Goal: Task Accomplishment & Management: Manage account settings

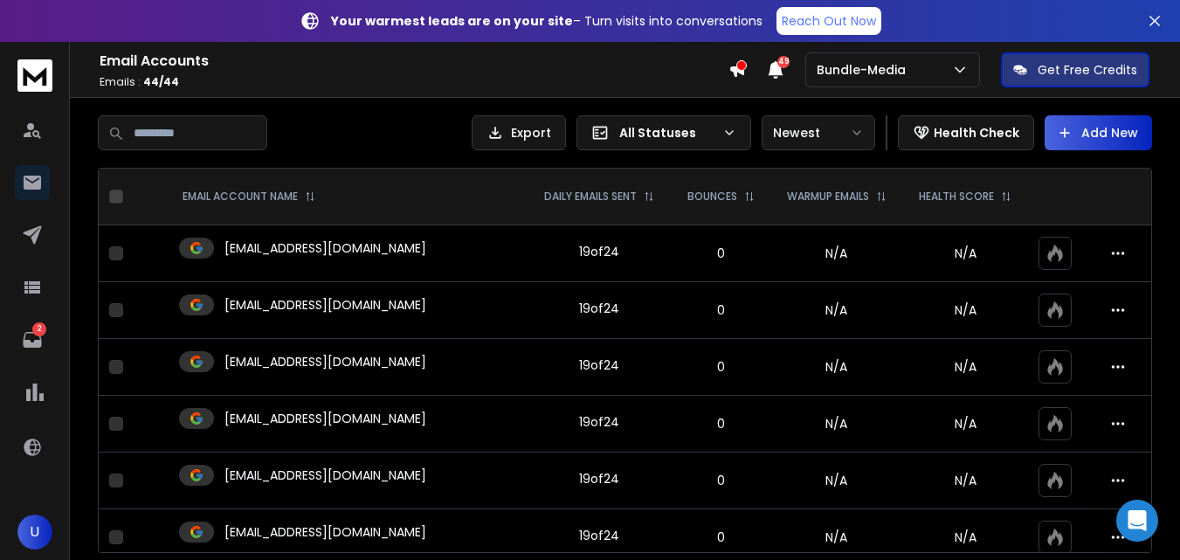
click at [50, 230] on div at bounding box center [35, 239] width 40 height 42
click at [32, 230] on icon at bounding box center [32, 234] width 18 height 18
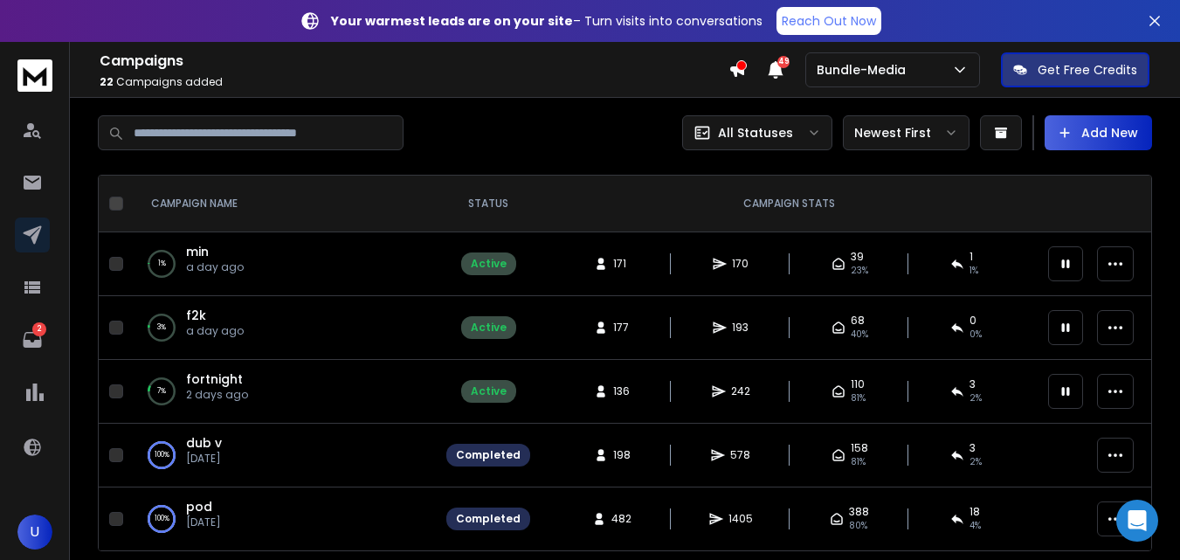
click at [232, 378] on span "fortnight" at bounding box center [214, 378] width 57 height 17
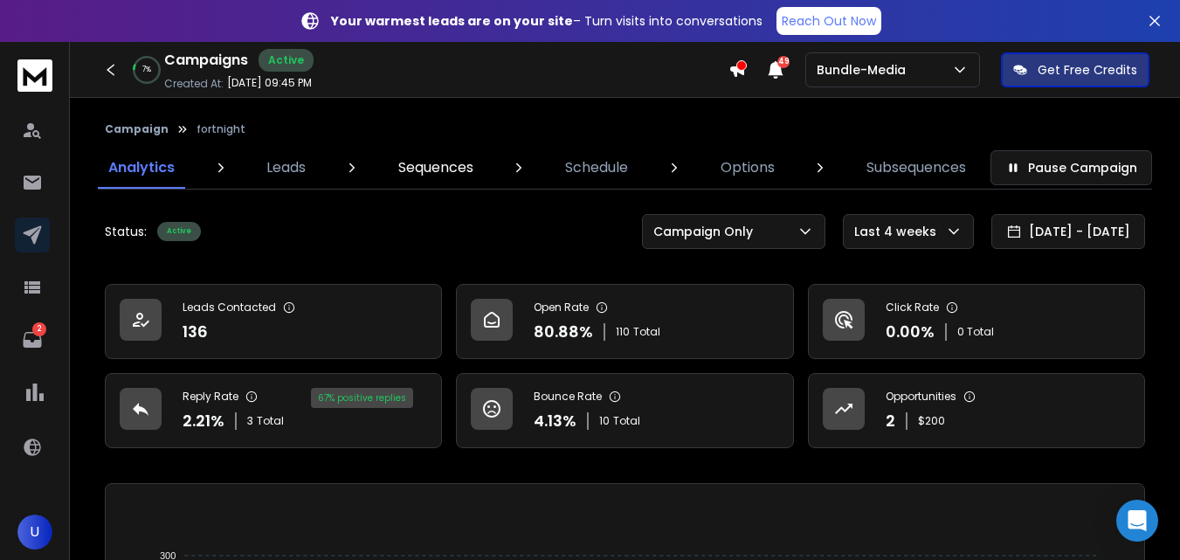
click at [465, 167] on p "Sequences" at bounding box center [435, 167] width 75 height 21
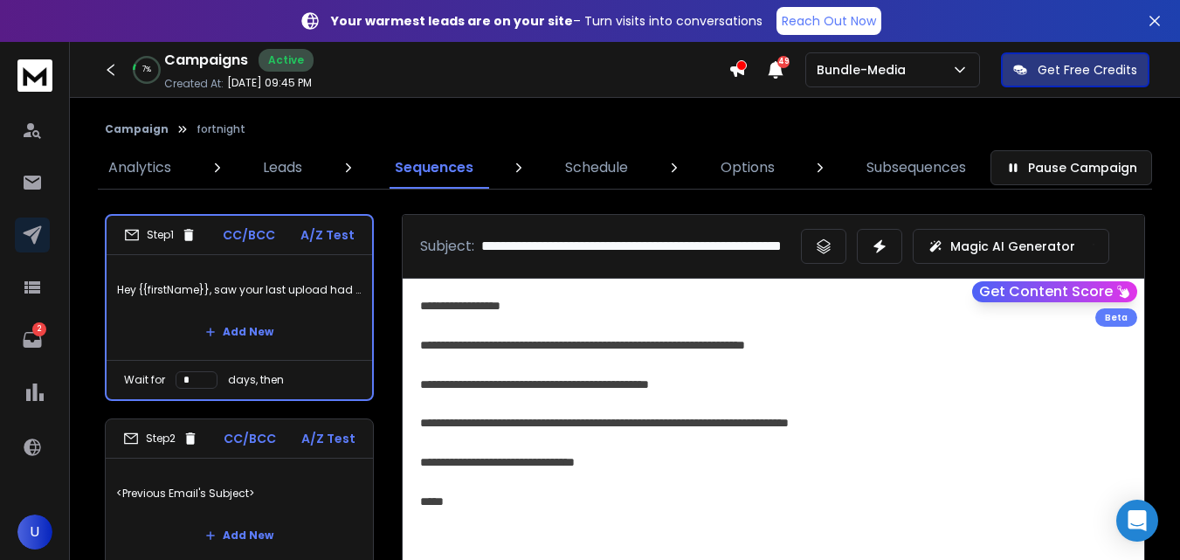
click at [329, 487] on p "<Previous Email's Subject>" at bounding box center [239, 493] width 246 height 49
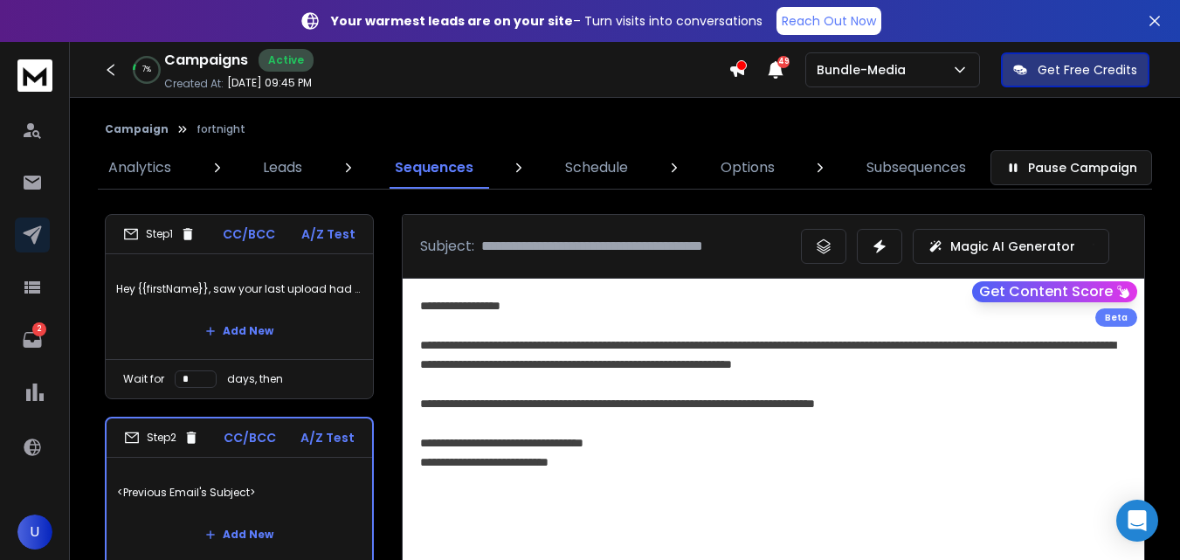
click at [656, 468] on div "**********" at bounding box center [773, 462] width 707 height 19
click at [721, 516] on div "**********" at bounding box center [774, 443] width 742 height 329
click at [732, 175] on p "Options" at bounding box center [748, 167] width 54 height 21
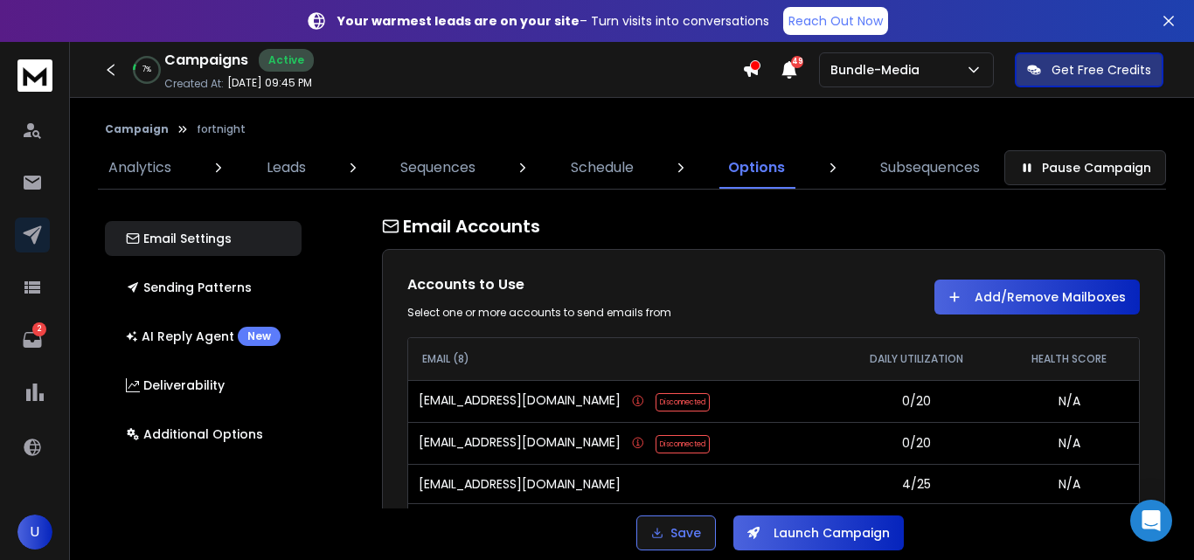
click at [986, 281] on button "Add/Remove Mailboxes" at bounding box center [1036, 297] width 205 height 35
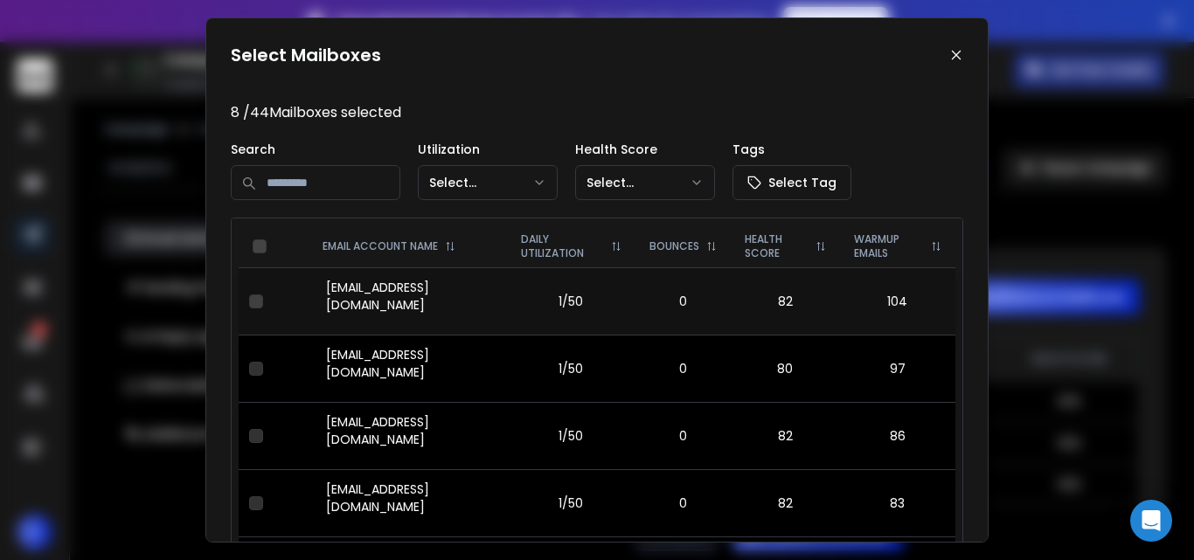
click at [254, 294] on button "button" at bounding box center [256, 301] width 14 height 14
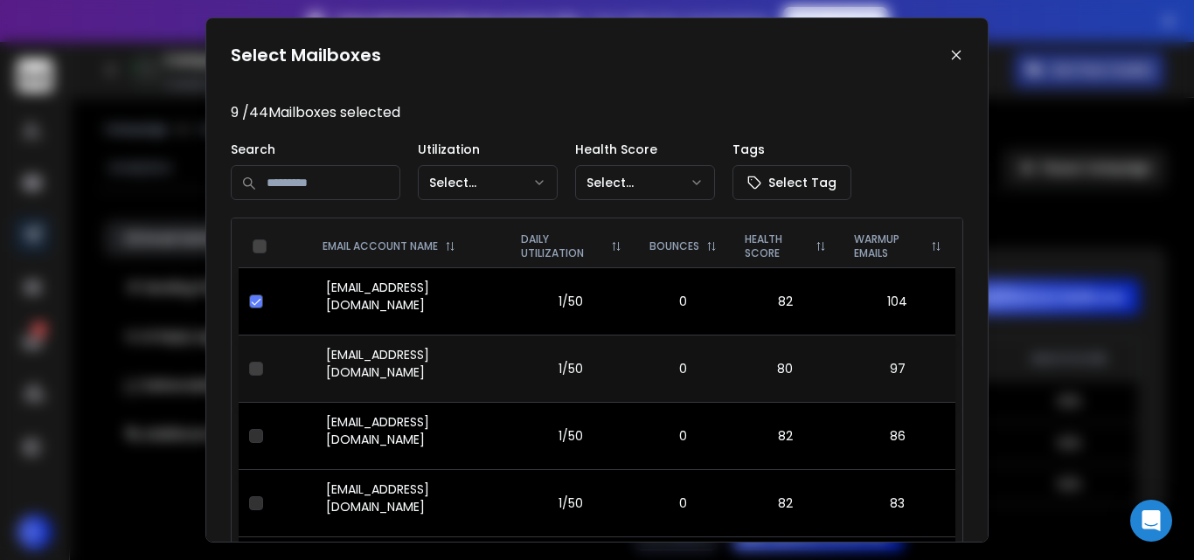
click at [262, 362] on button "button" at bounding box center [256, 369] width 14 height 14
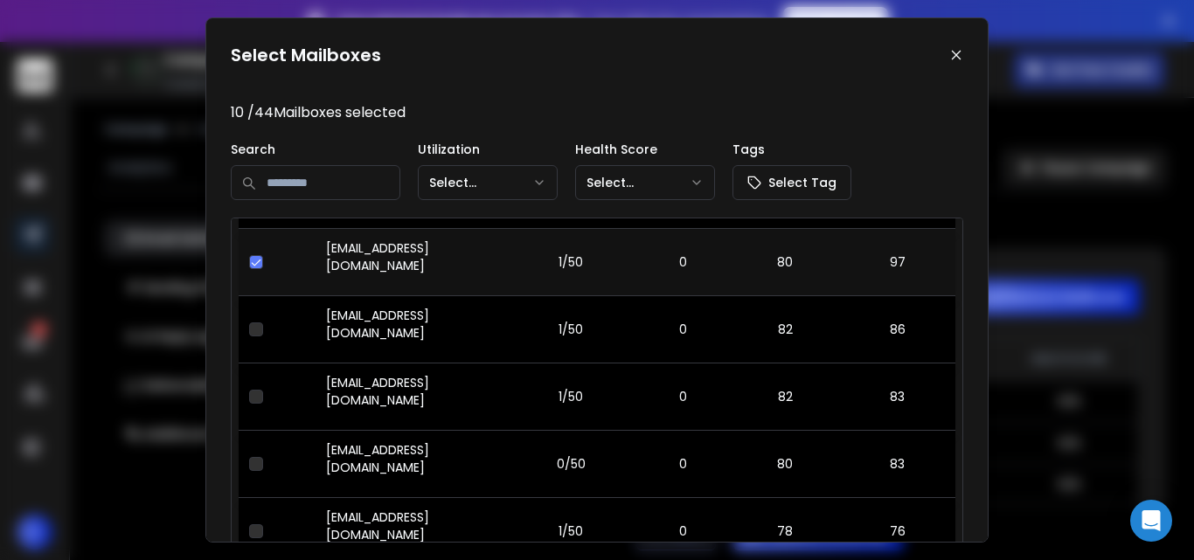
scroll to position [121, 0]
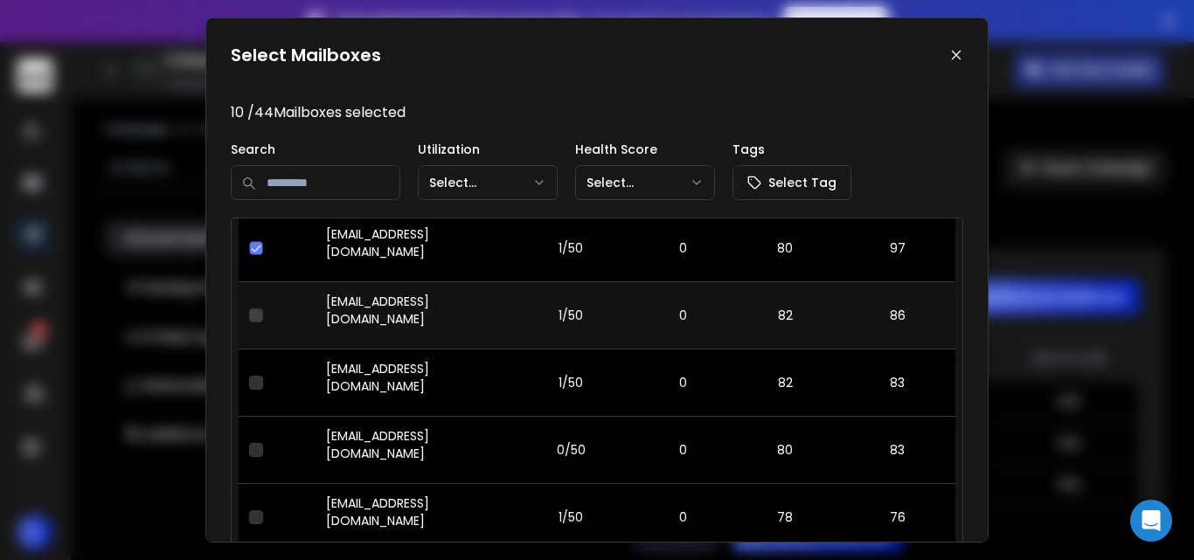
click at [250, 308] on button "button" at bounding box center [256, 315] width 14 height 14
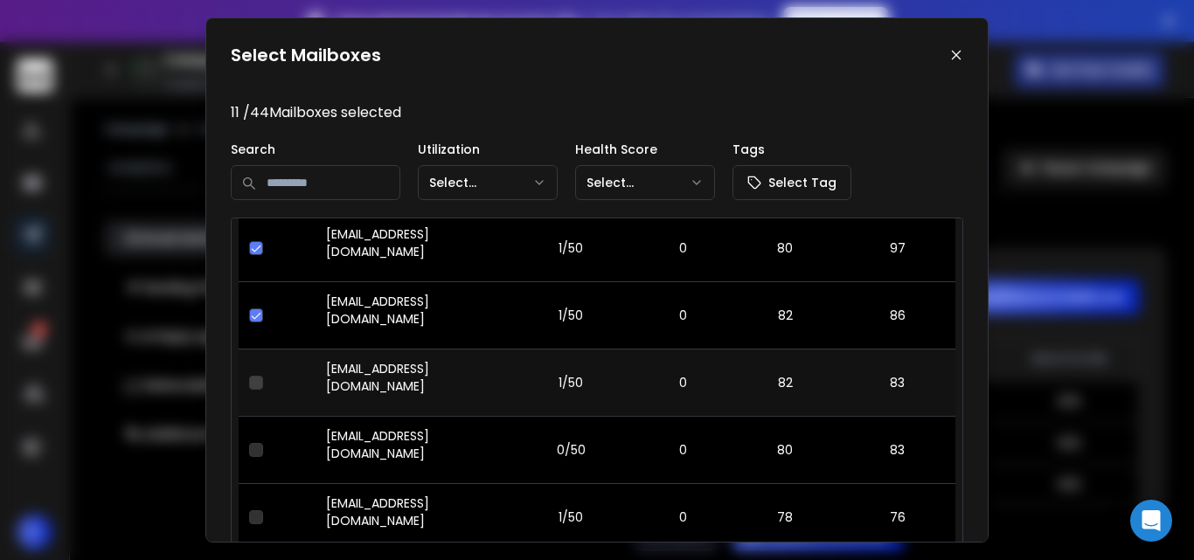
click at [253, 376] on button "button" at bounding box center [256, 383] width 14 height 14
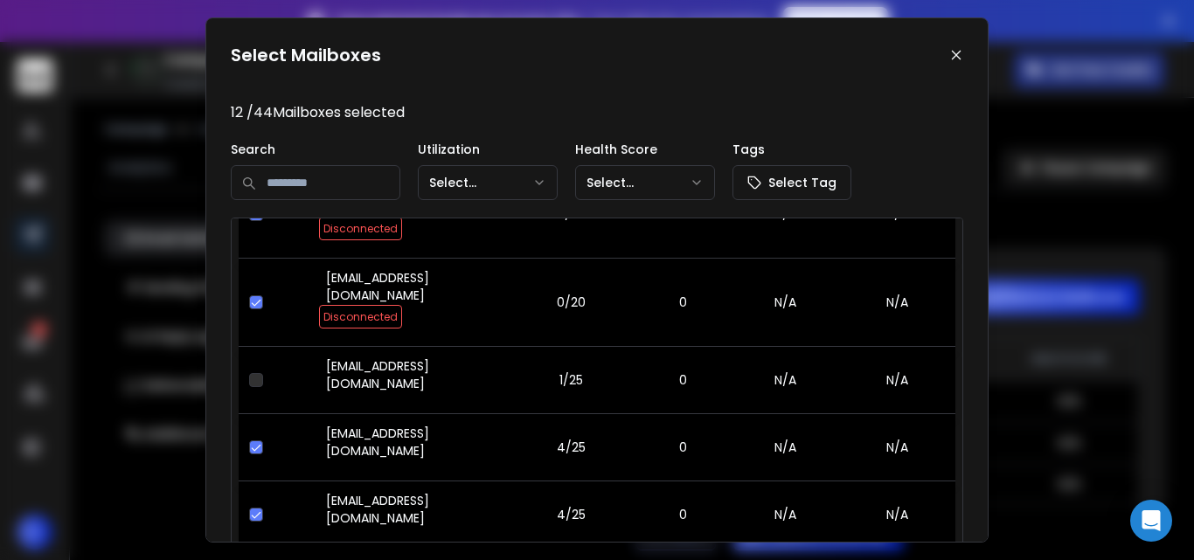
scroll to position [2056, 0]
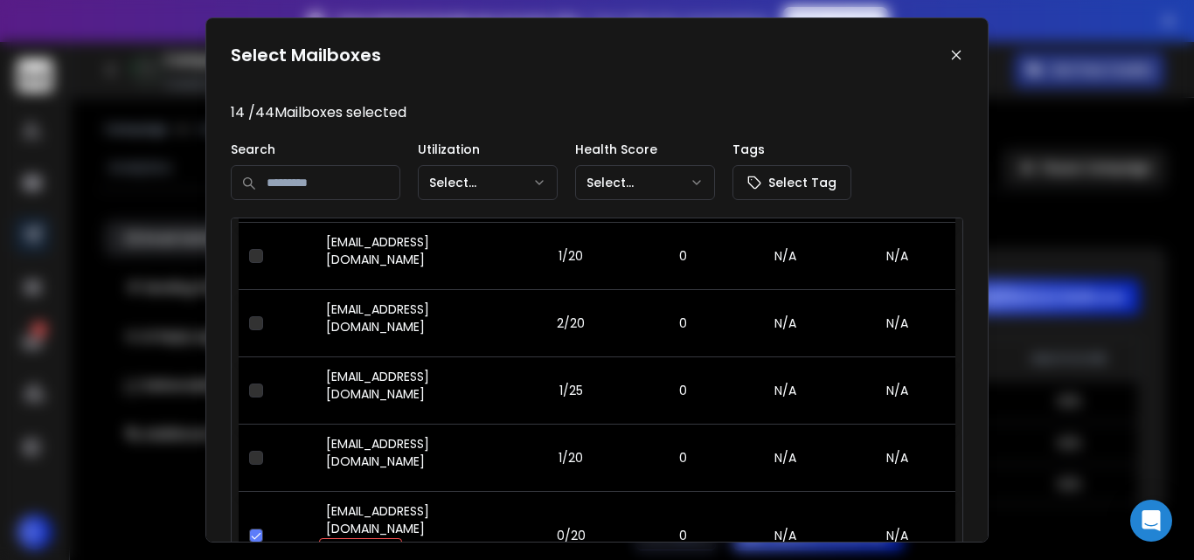
scroll to position [1650, 0]
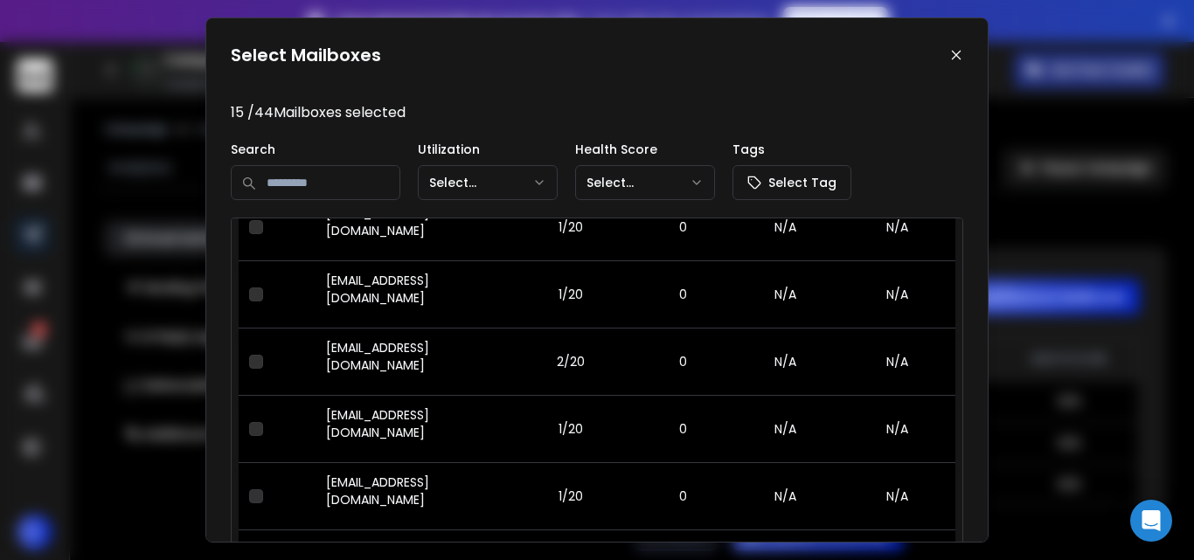
scroll to position [1283, 0]
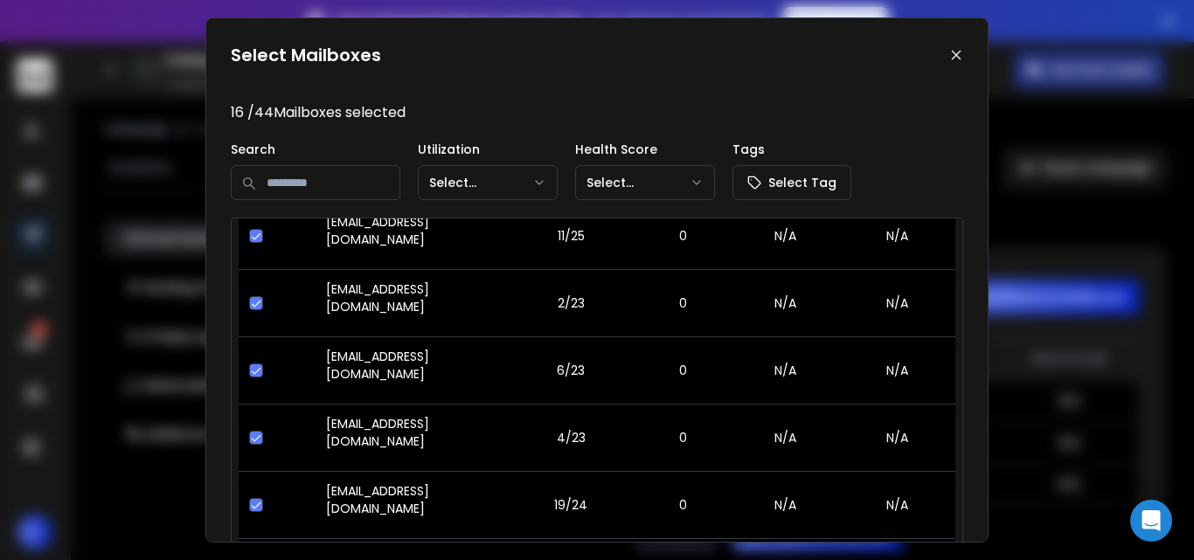
scroll to position [102, 0]
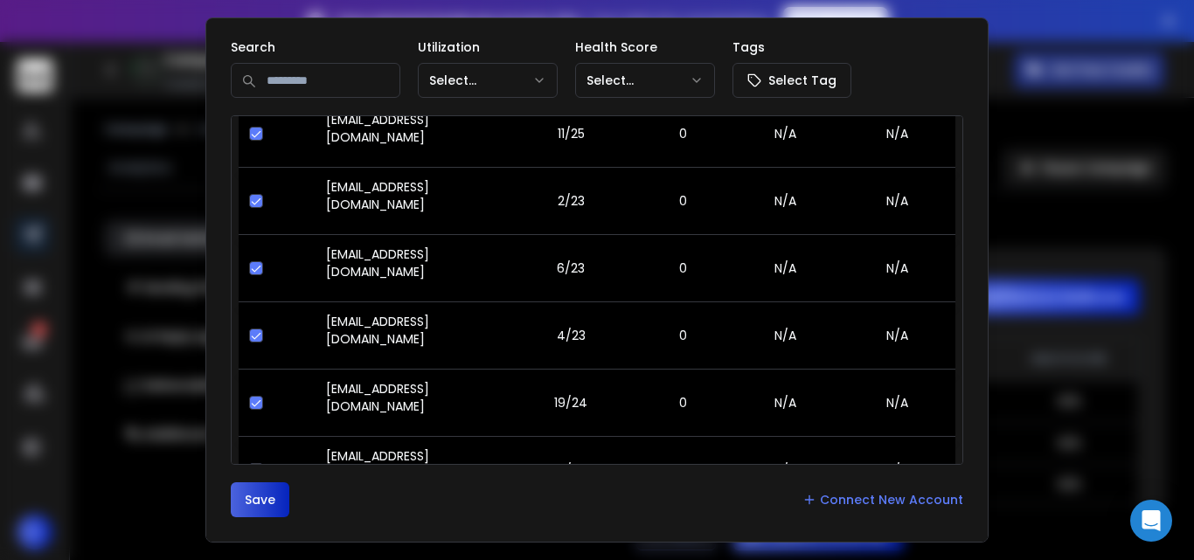
click at [277, 503] on button "Save" at bounding box center [260, 499] width 59 height 35
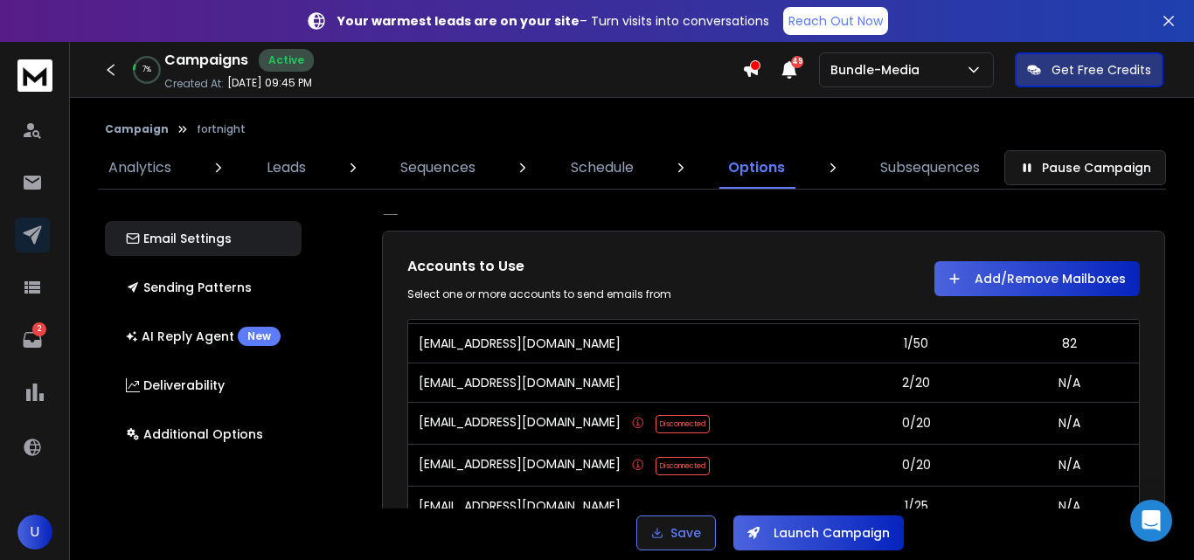
scroll to position [169, 0]
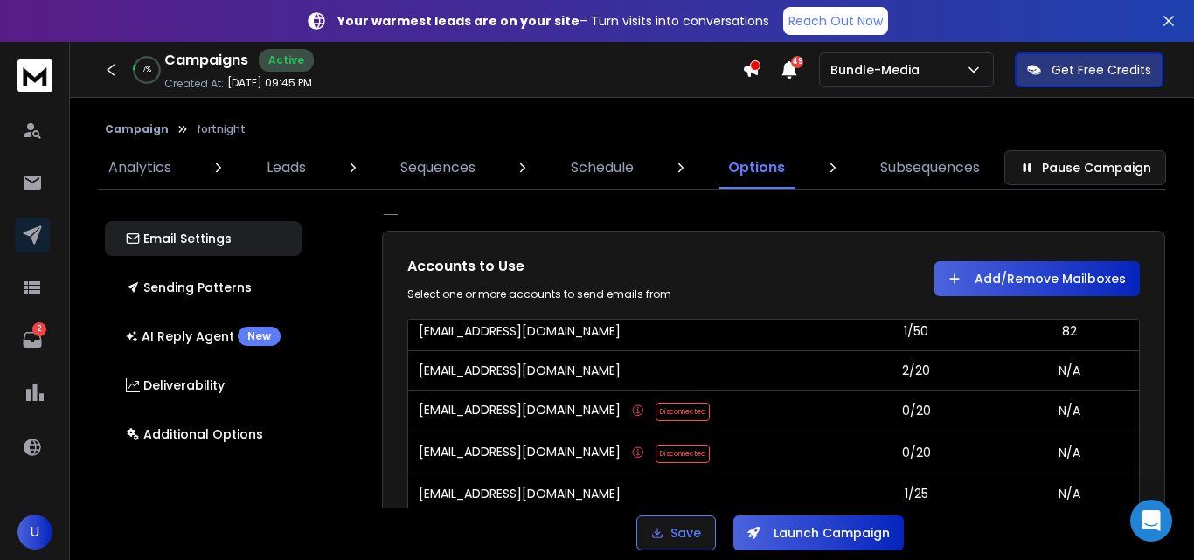
click at [994, 292] on button "Add/Remove Mailboxes" at bounding box center [1036, 278] width 205 height 35
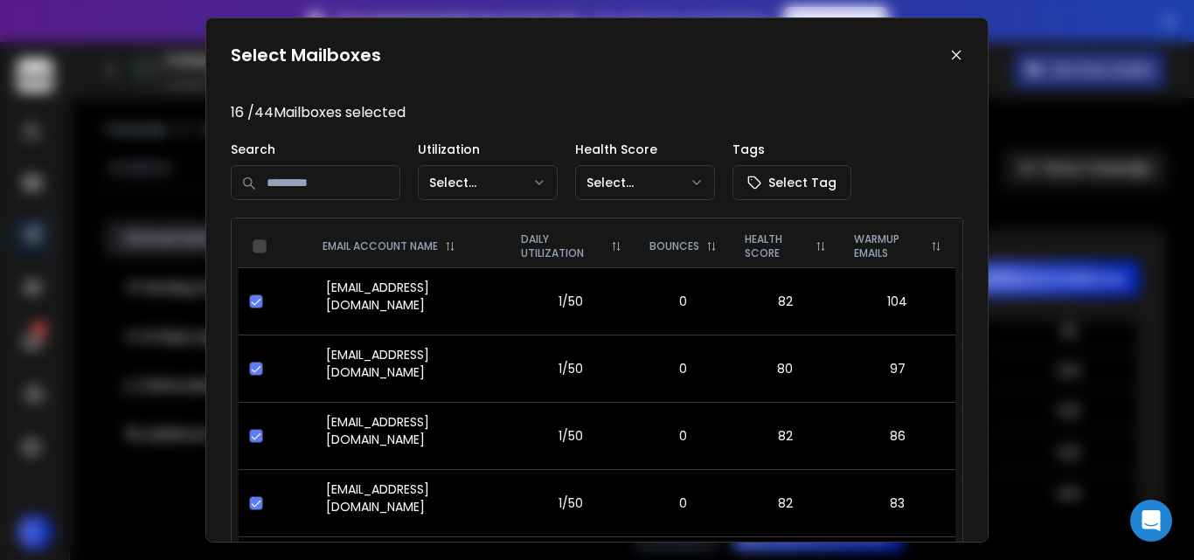
click at [333, 172] on input at bounding box center [316, 182] width 170 height 35
type input "*"
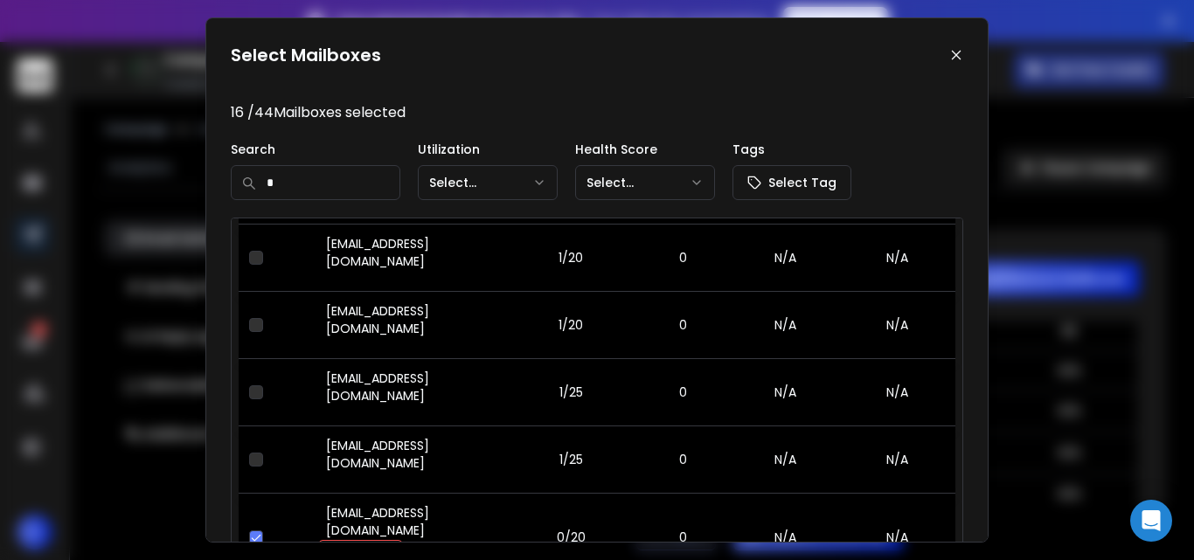
scroll to position [779, 0]
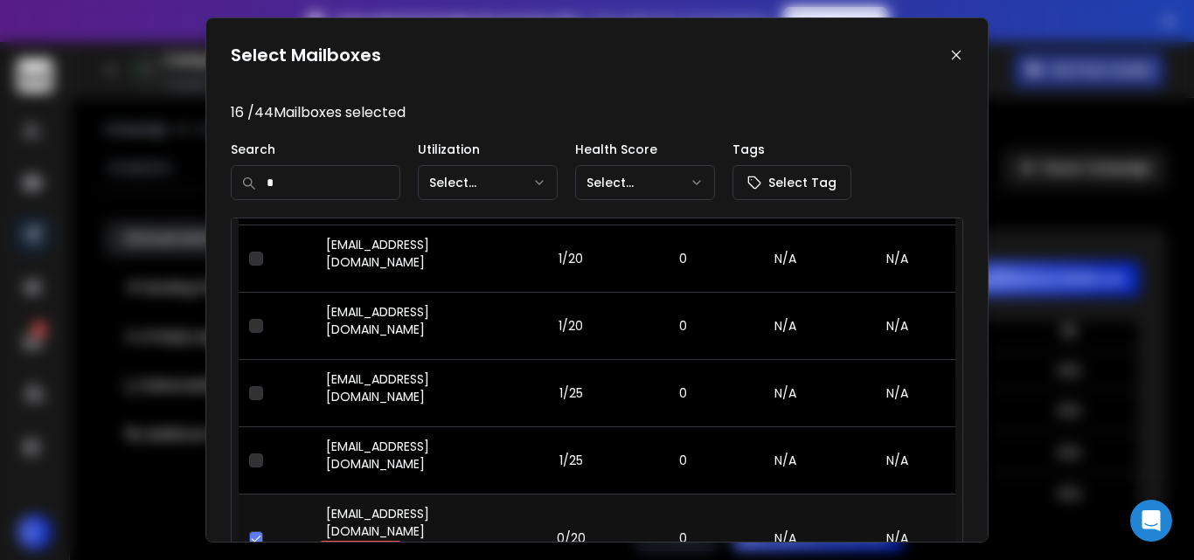
click at [256, 531] on button "button" at bounding box center [256, 538] width 14 height 14
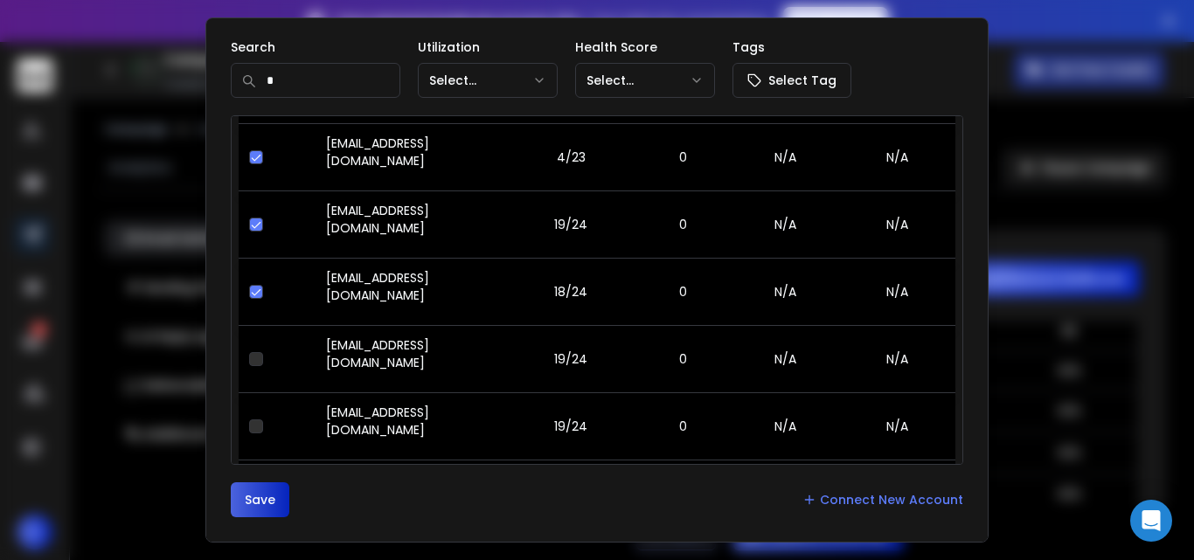
click at [268, 488] on button "Save" at bounding box center [260, 499] width 59 height 35
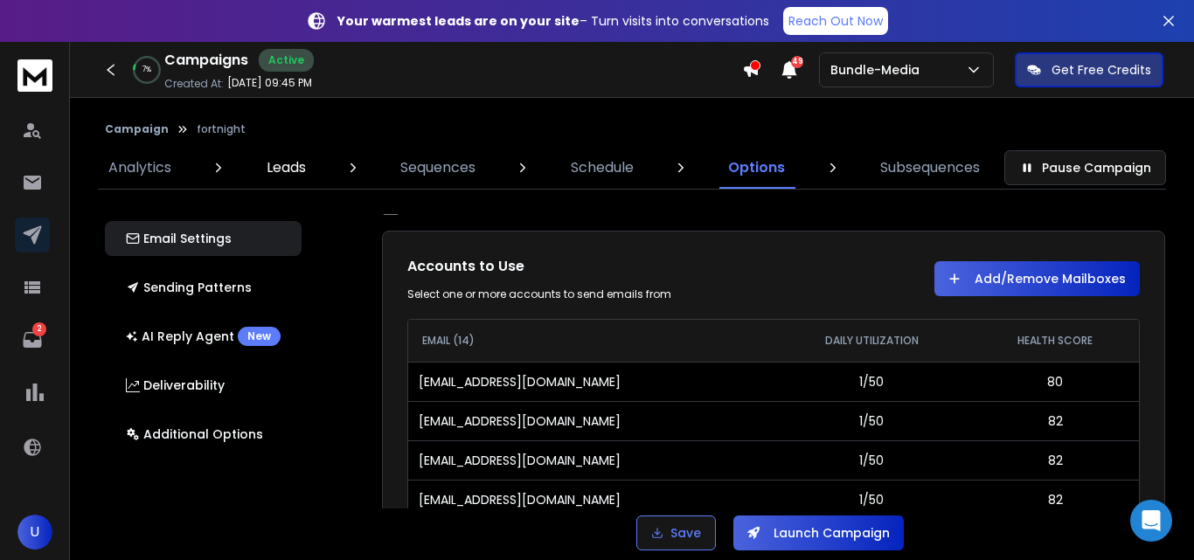
click at [276, 160] on p "Leads" at bounding box center [286, 167] width 39 height 21
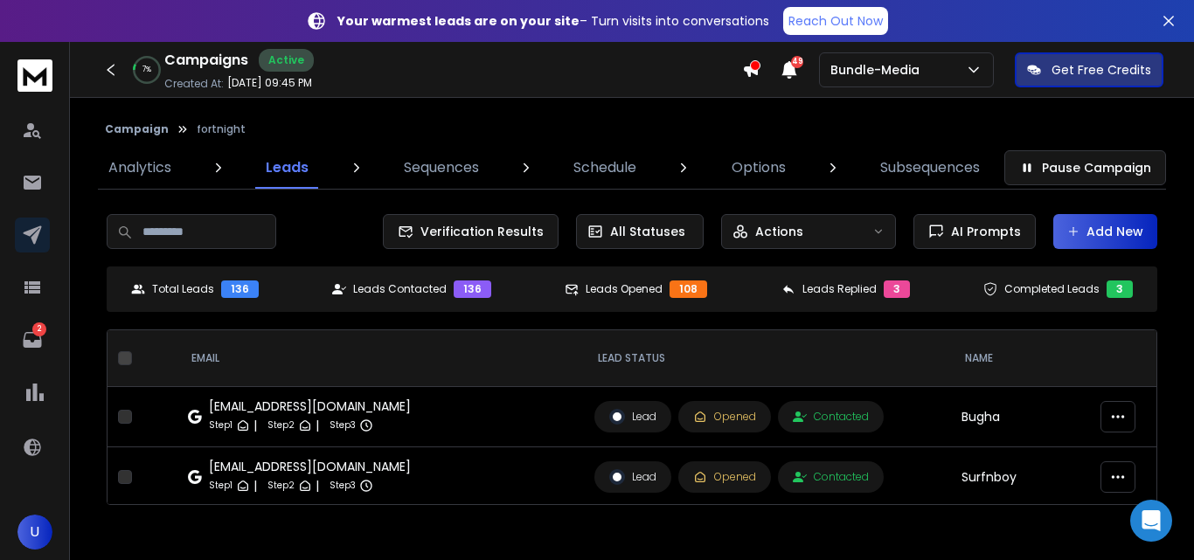
click at [1085, 225] on button "Add New" at bounding box center [1105, 231] width 104 height 35
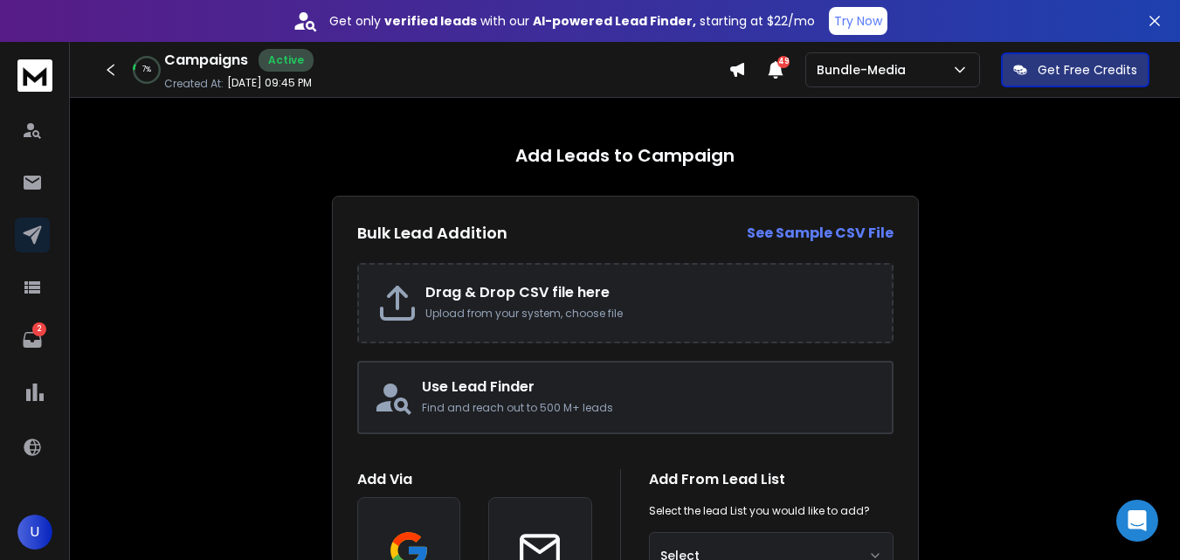
click at [657, 283] on h2 "Drag & Drop CSV file here" at bounding box center [650, 292] width 449 height 21
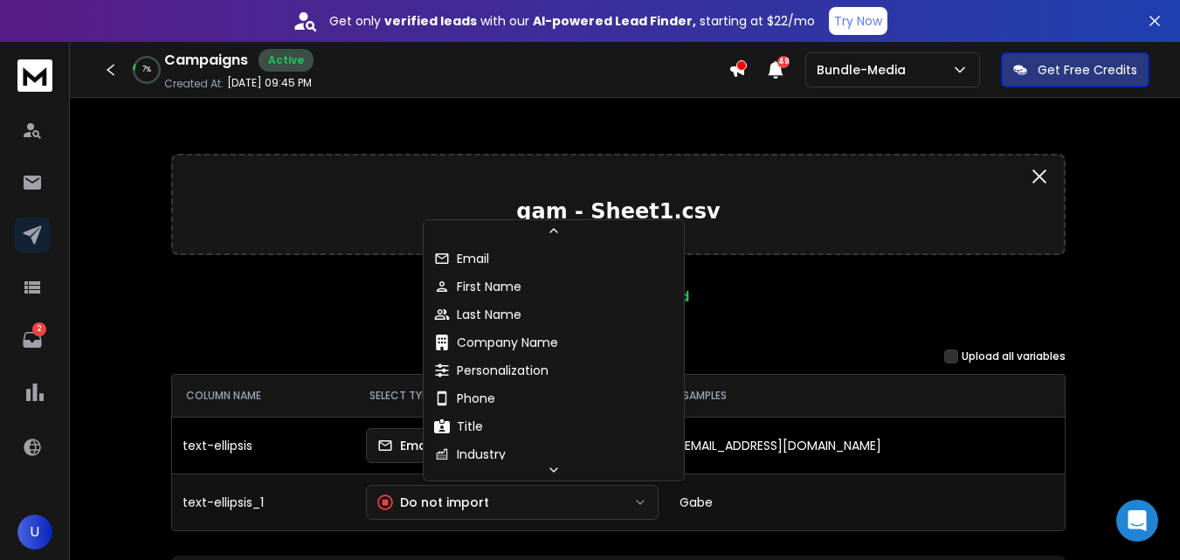
click at [609, 494] on button "Do not import" at bounding box center [512, 502] width 293 height 35
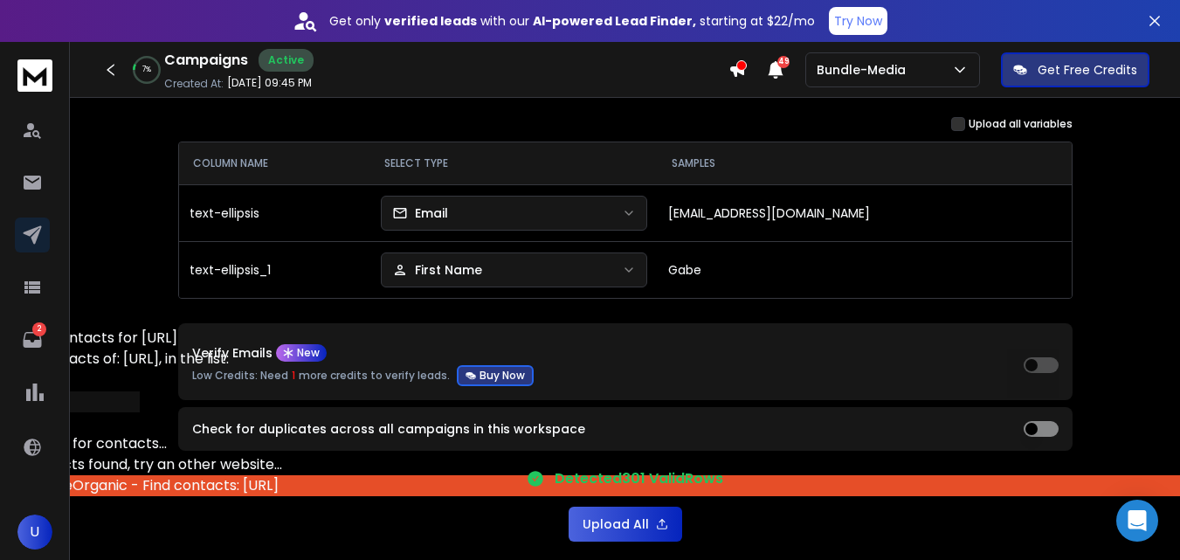
scroll to position [242, 0]
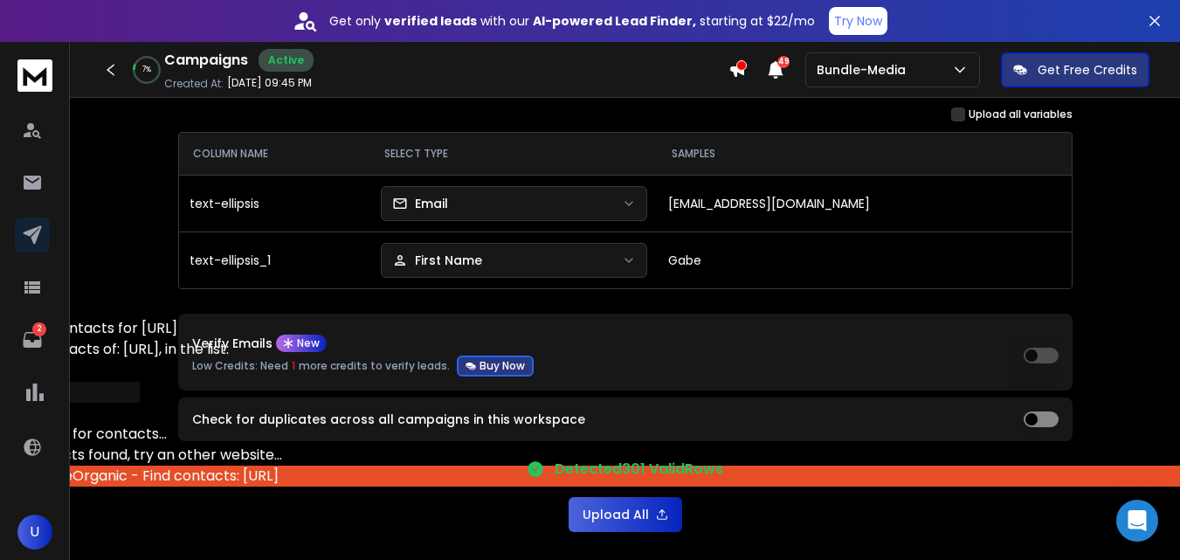
click at [623, 524] on button "Upload All" at bounding box center [626, 514] width 114 height 35
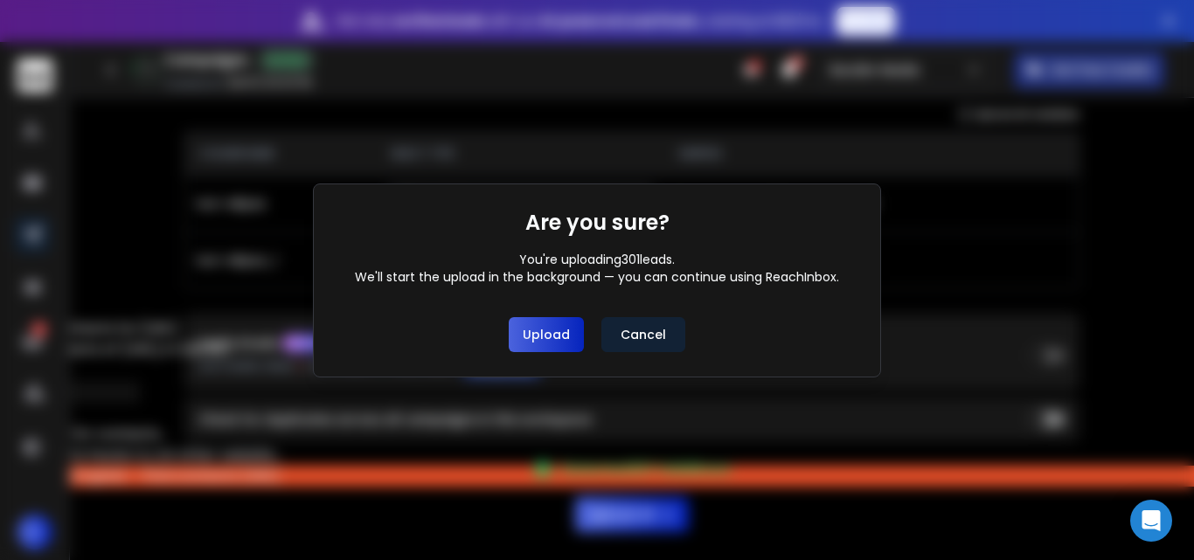
click at [550, 327] on button "Upload" at bounding box center [546, 334] width 75 height 35
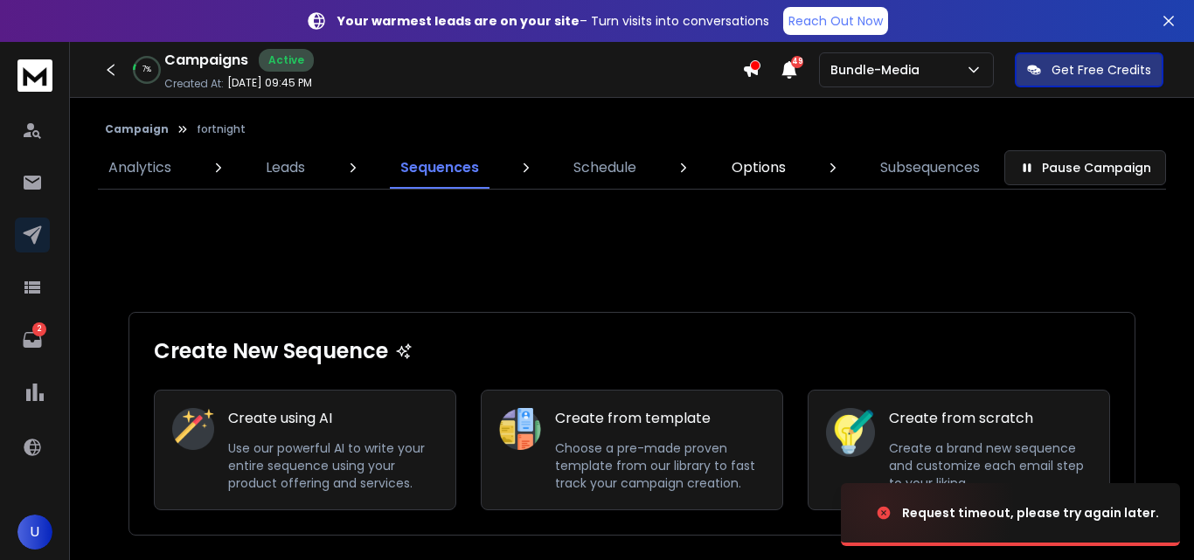
click at [772, 154] on link "Options" at bounding box center [758, 168] width 75 height 42
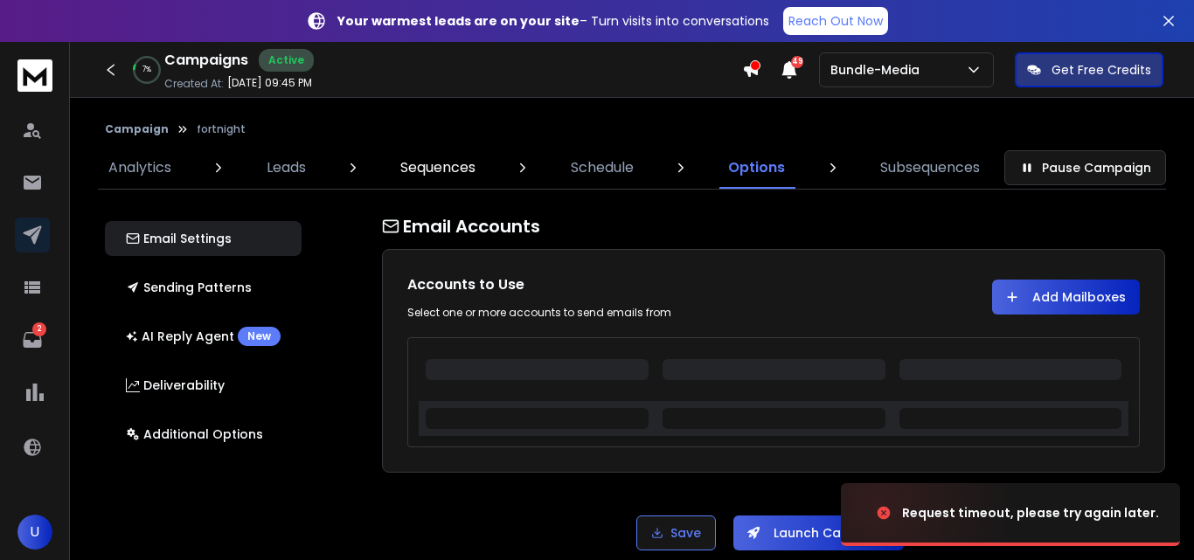
click at [461, 170] on p "Sequences" at bounding box center [437, 167] width 75 height 21
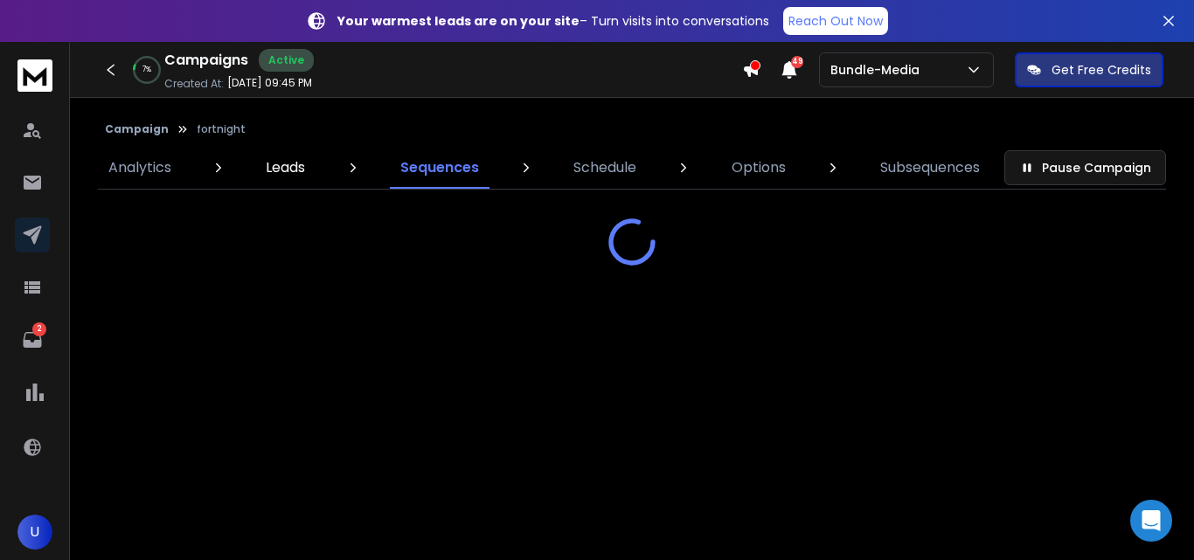
click at [274, 156] on link "Leads" at bounding box center [285, 168] width 60 height 42
click at [781, 164] on p "Options" at bounding box center [758, 167] width 54 height 21
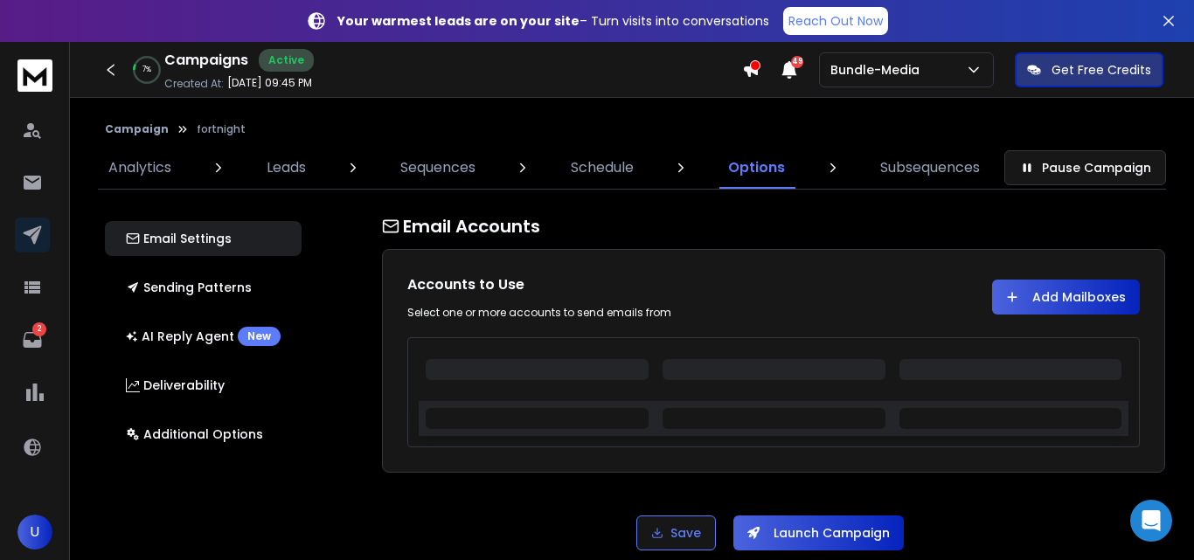
click at [796, 528] on button "Launch Campaign" at bounding box center [818, 533] width 170 height 35
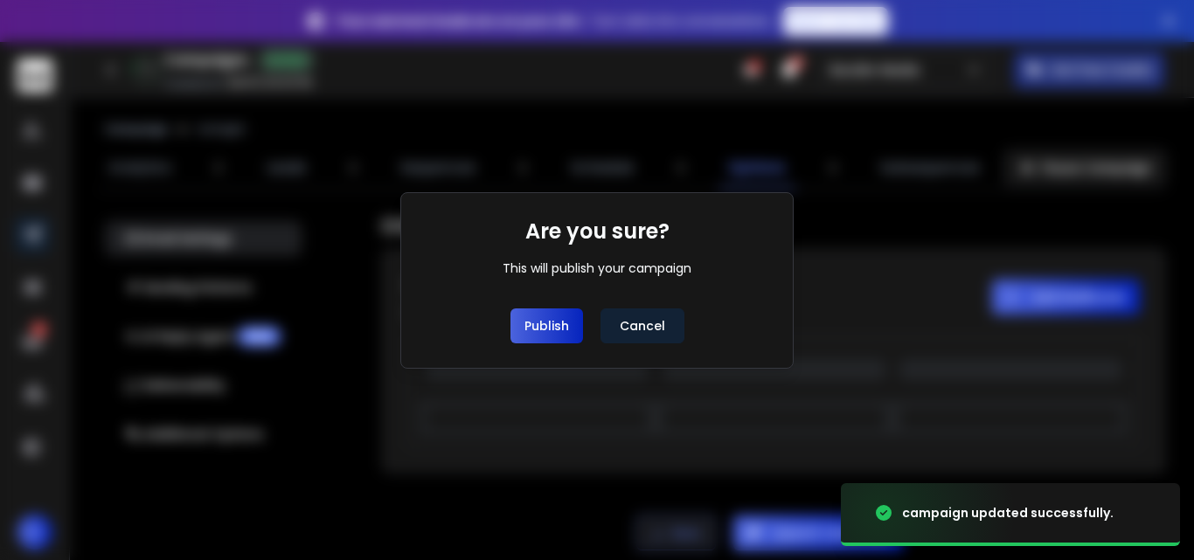
click at [557, 326] on button "Publish" at bounding box center [546, 325] width 73 height 35
click at [557, 326] on div "Accounts to Use Select one or more accounts to send emails from Add Mailboxes" at bounding box center [773, 360] width 732 height 173
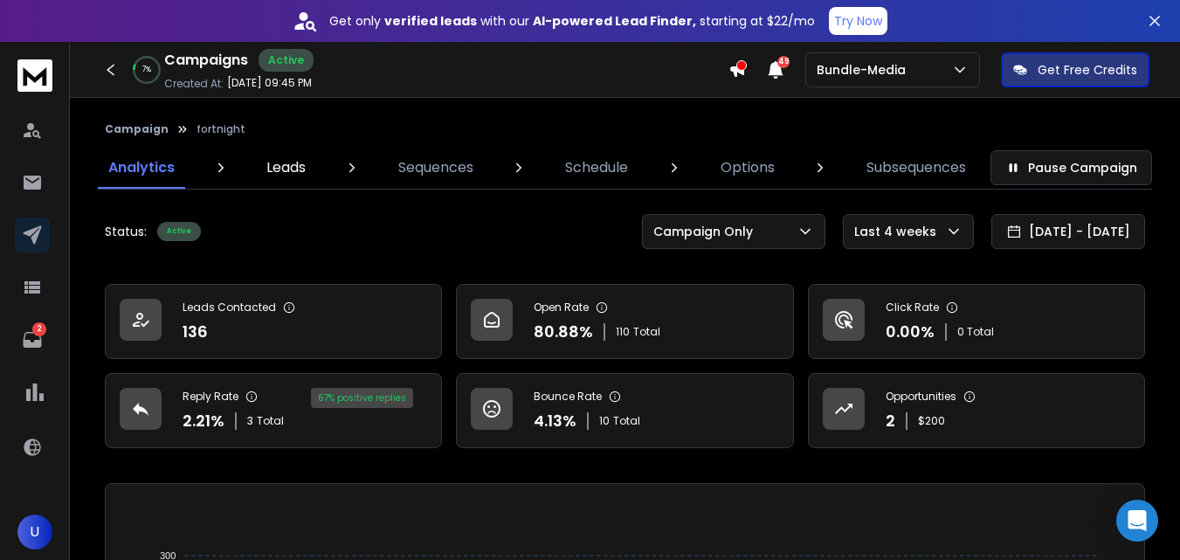
click at [308, 172] on link "Leads" at bounding box center [286, 168] width 60 height 42
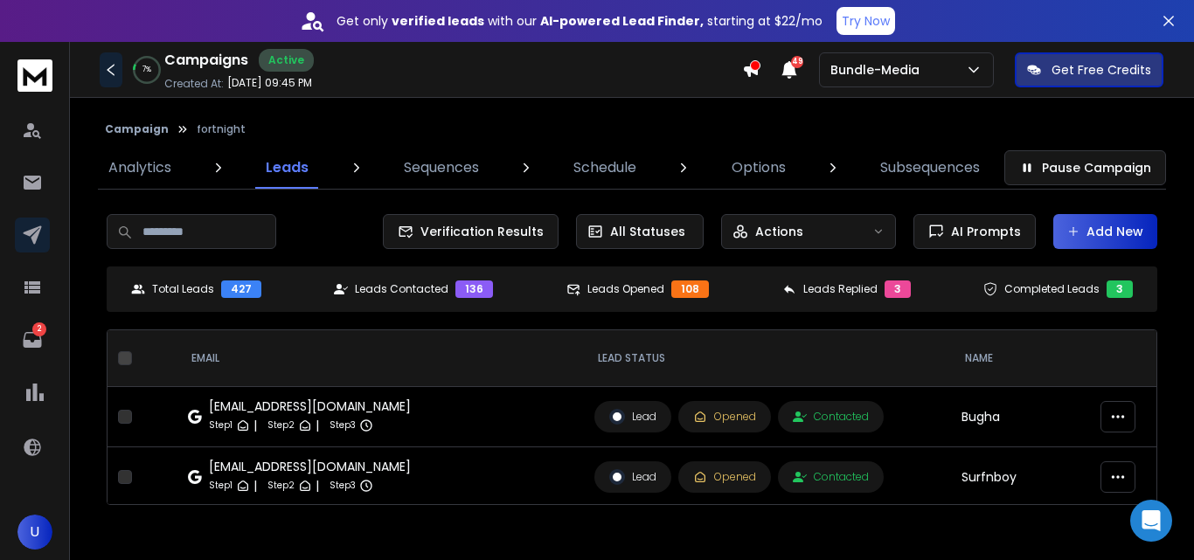
click at [110, 68] on icon at bounding box center [110, 69] width 7 height 11
